Goal: Task Accomplishment & Management: Manage account settings

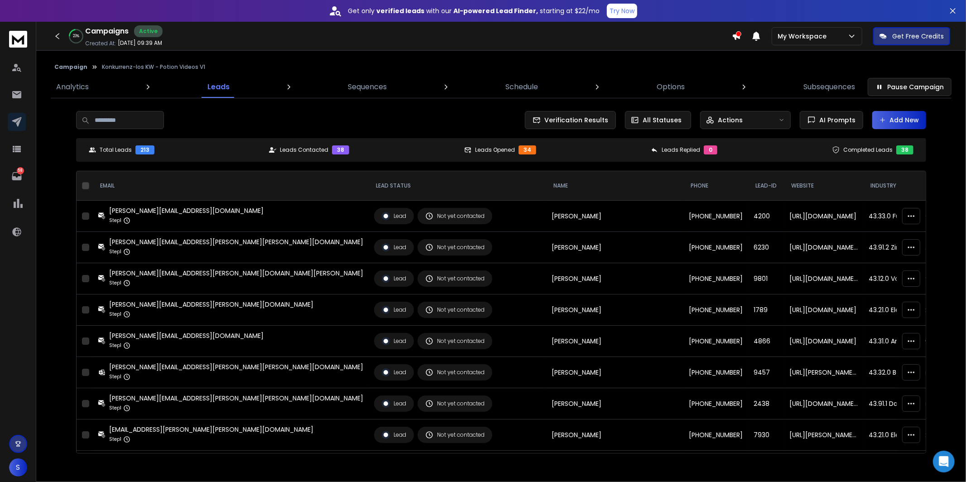
scroll to position [6421, 0]
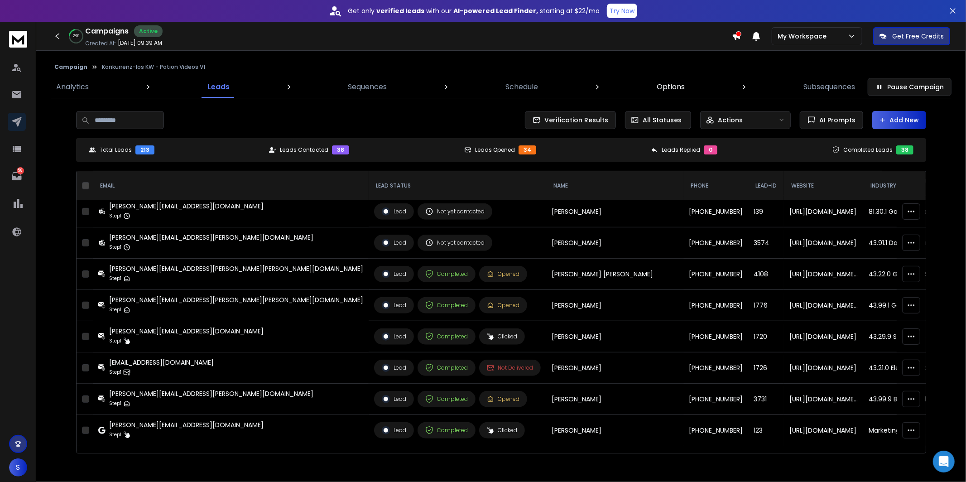
click at [669, 92] on p "Options" at bounding box center [671, 87] width 28 height 11
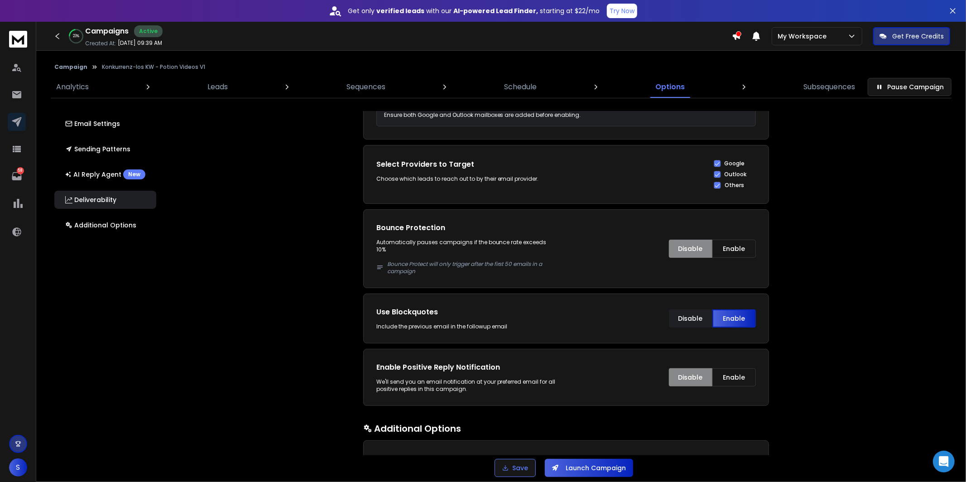
scroll to position [1590, 0]
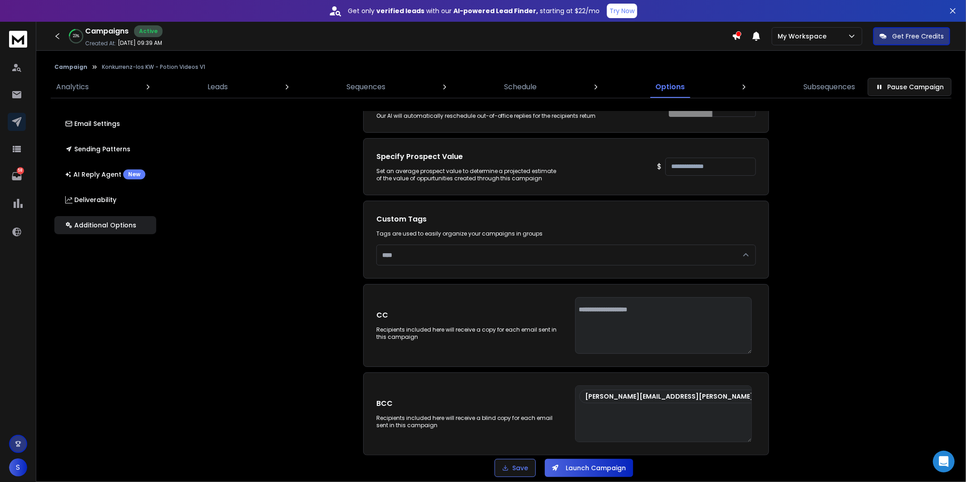
click at [813, 393] on icon at bounding box center [816, 396] width 7 height 7
click at [526, 468] on button "Save" at bounding box center [515, 468] width 41 height 18
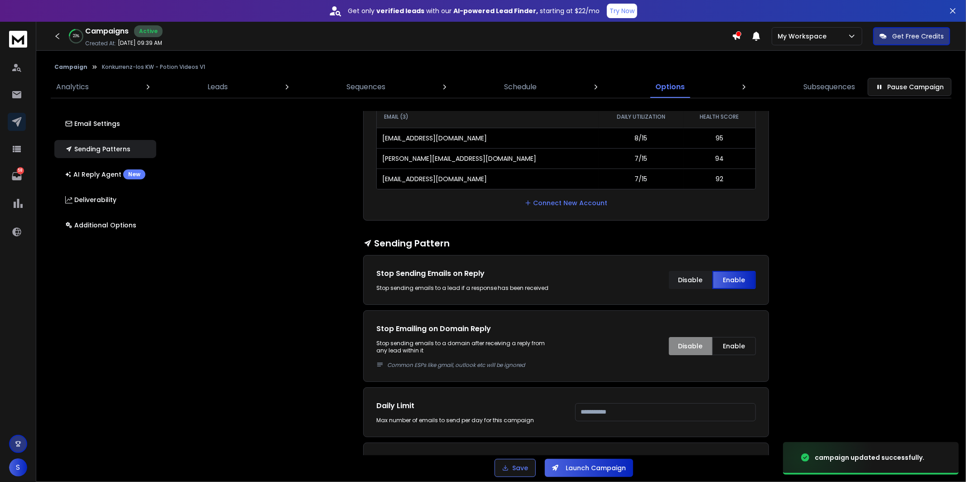
scroll to position [0, 0]
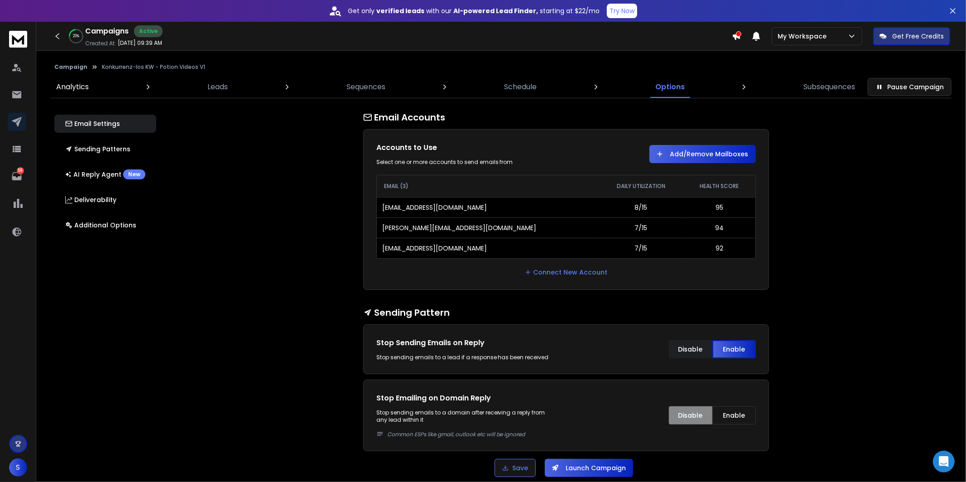
click at [68, 87] on p "Analytics" at bounding box center [72, 87] width 33 height 11
